Goal: Task Accomplishment & Management: Use online tool/utility

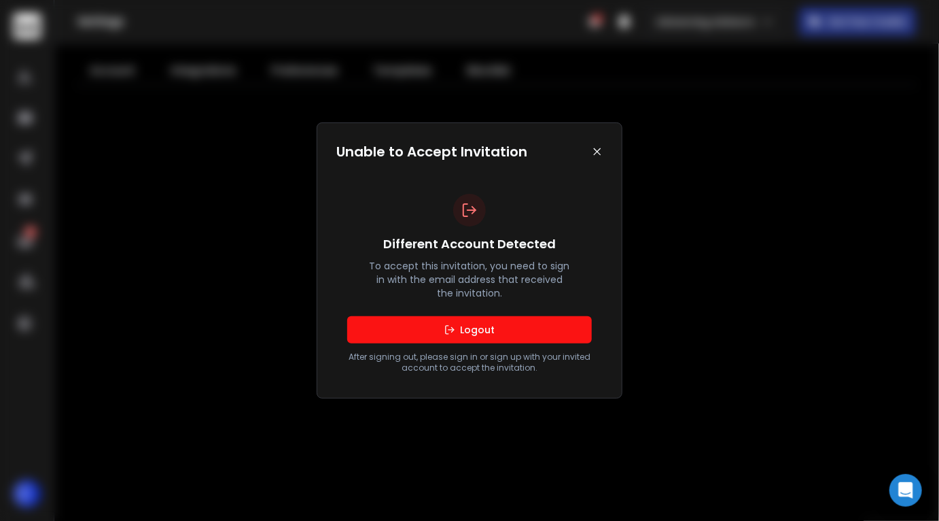
click at [595, 151] on icon at bounding box center [597, 151] width 11 height 11
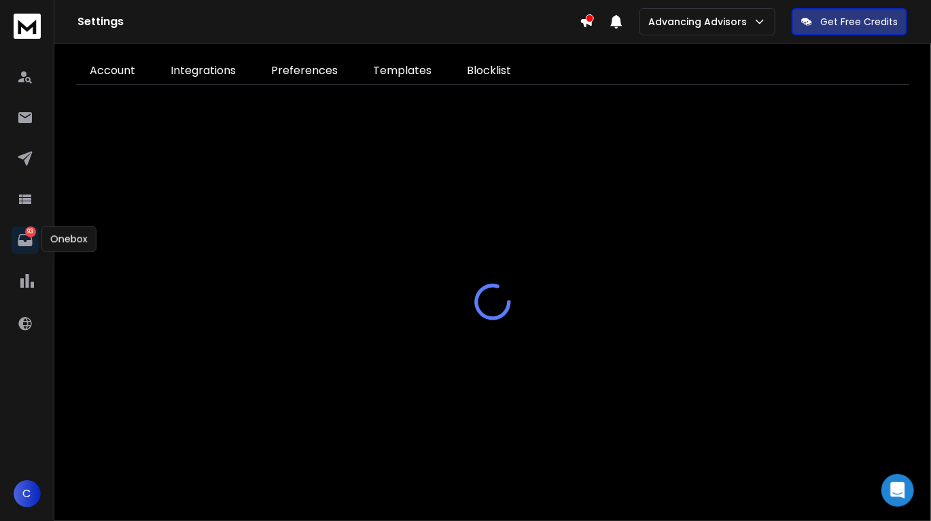
click at [30, 238] on icon at bounding box center [25, 240] width 16 height 16
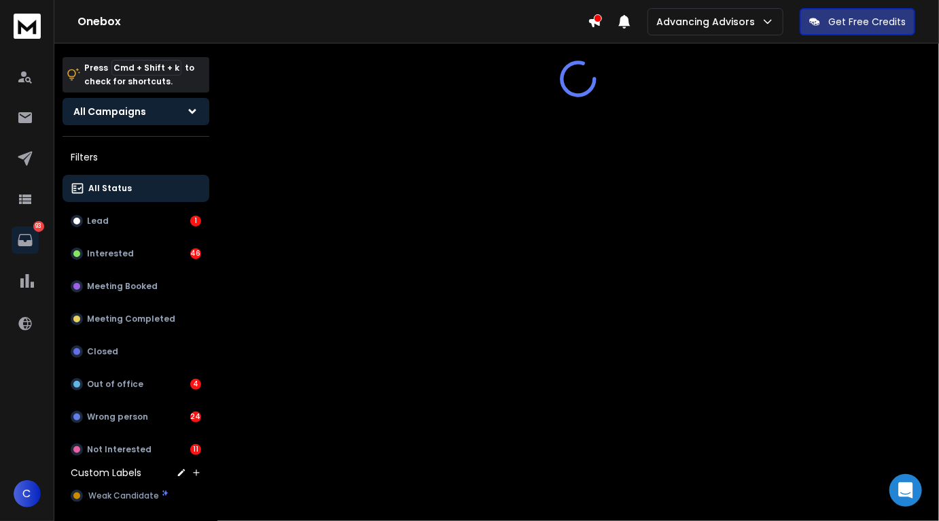
click at [131, 107] on h1 "All Campaigns" at bounding box center [109, 112] width 73 height 14
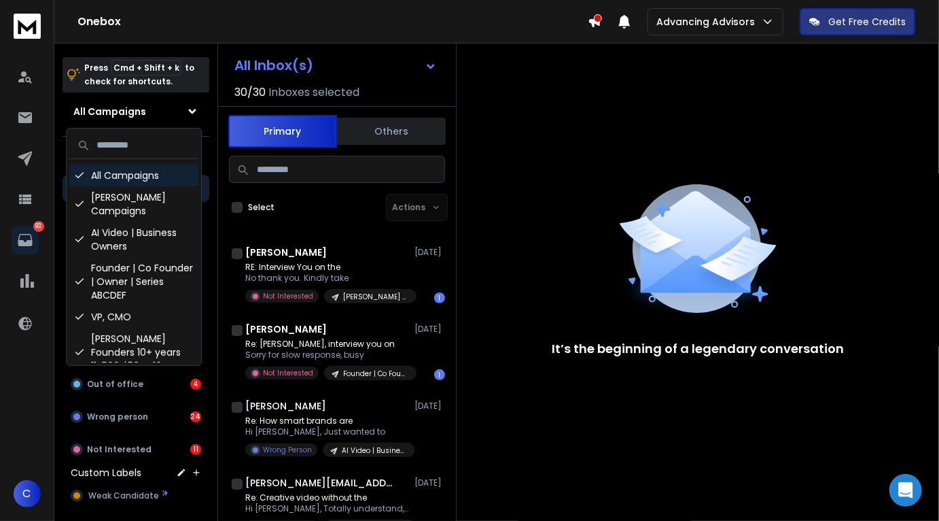
click at [120, 172] on div "All Campaigns" at bounding box center [133, 175] width 129 height 22
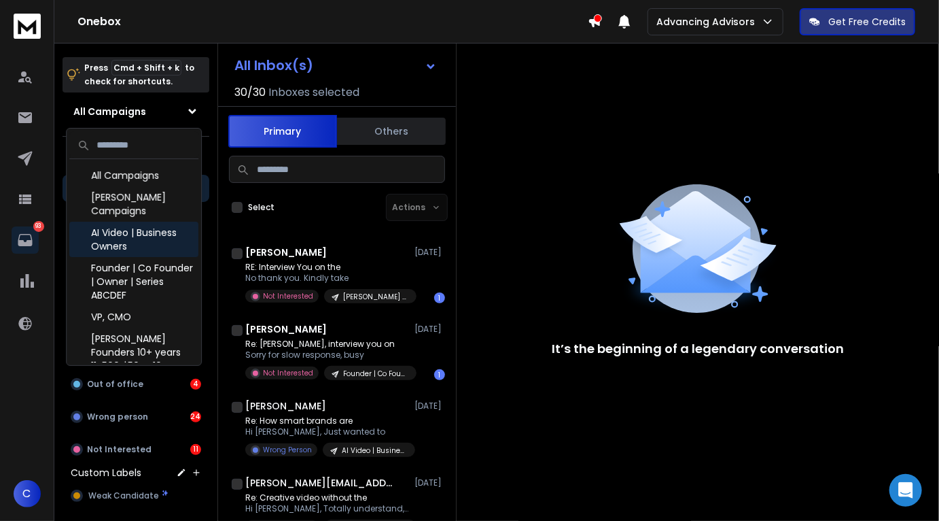
click at [118, 222] on div "AI Video | Business Owners" at bounding box center [133, 239] width 129 height 35
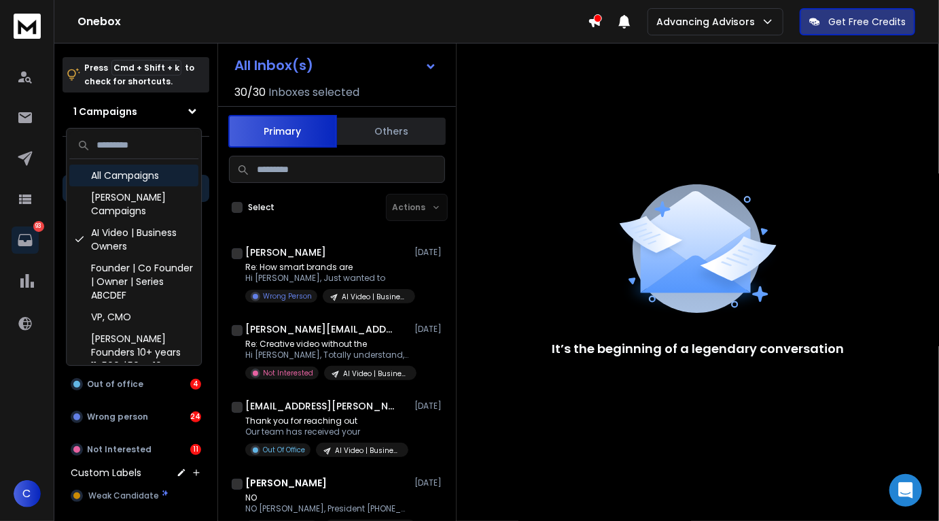
click at [124, 177] on div "All Campaigns" at bounding box center [133, 175] width 129 height 22
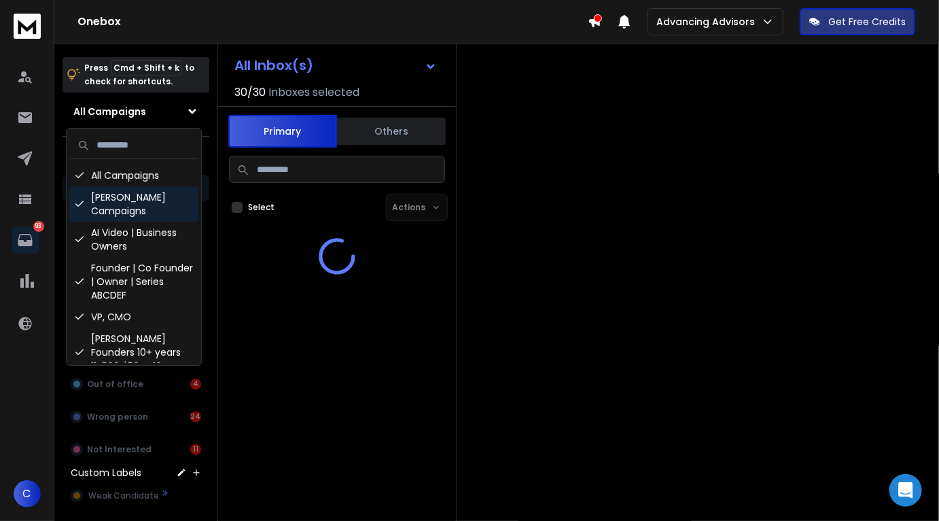
click at [124, 196] on div "[PERSON_NAME] Campaigns" at bounding box center [133, 203] width 129 height 35
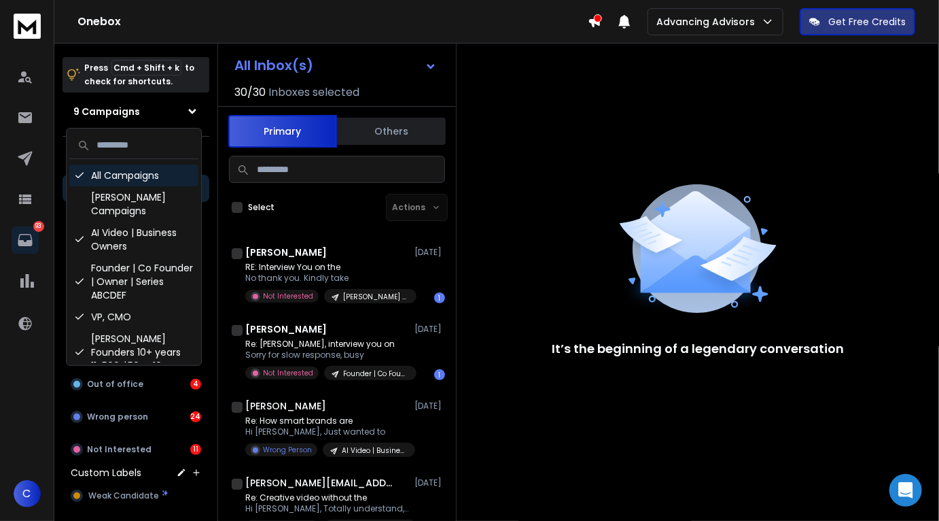
click at [124, 178] on div "All Campaigns" at bounding box center [133, 175] width 129 height 22
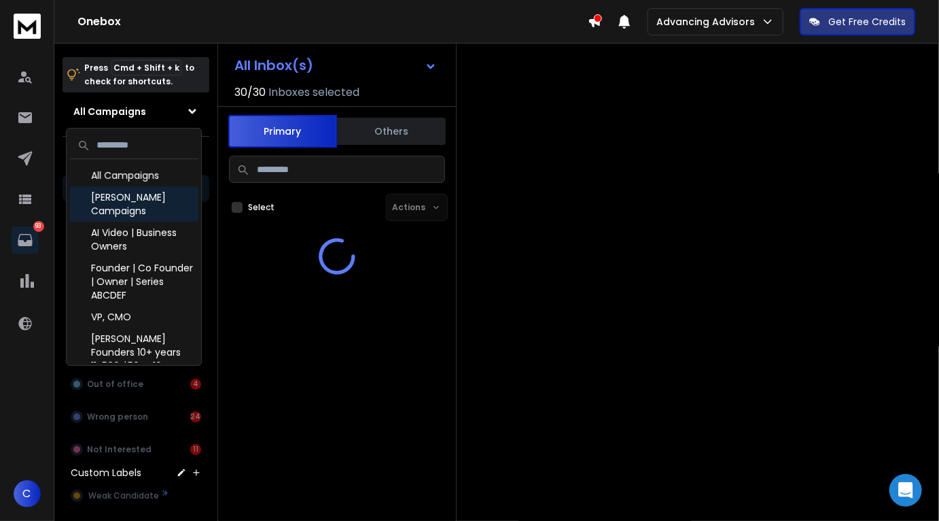
click at [124, 204] on div "[PERSON_NAME] Campaigns" at bounding box center [133, 203] width 129 height 35
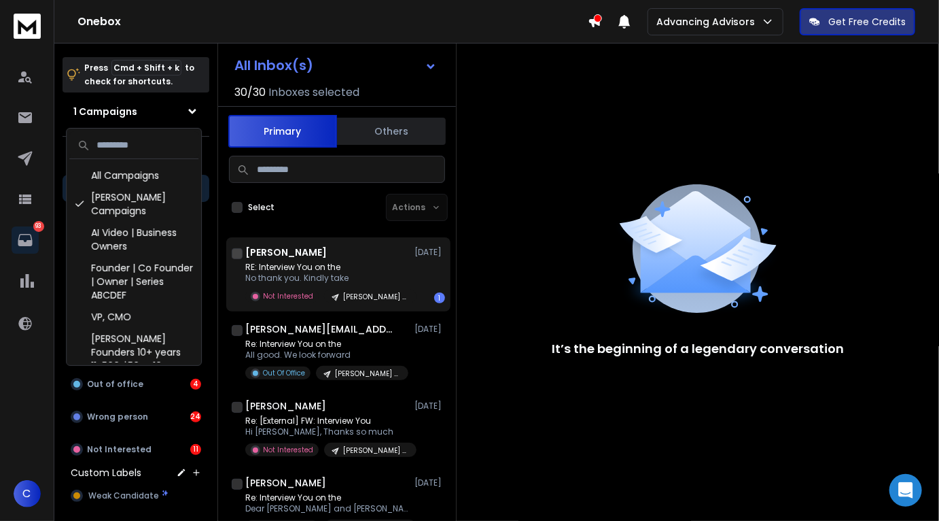
click at [297, 268] on p "RE: Interview You on the" at bounding box center [326, 267] width 163 height 11
